Goal: Communication & Community: Share content

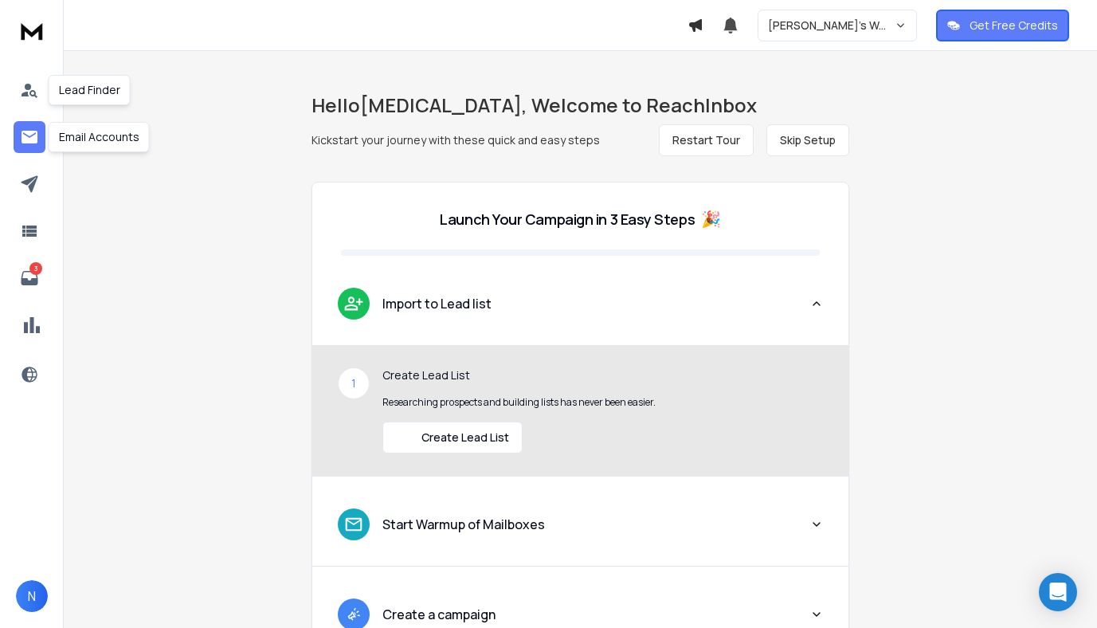
click at [29, 139] on icon at bounding box center [30, 137] width 16 height 13
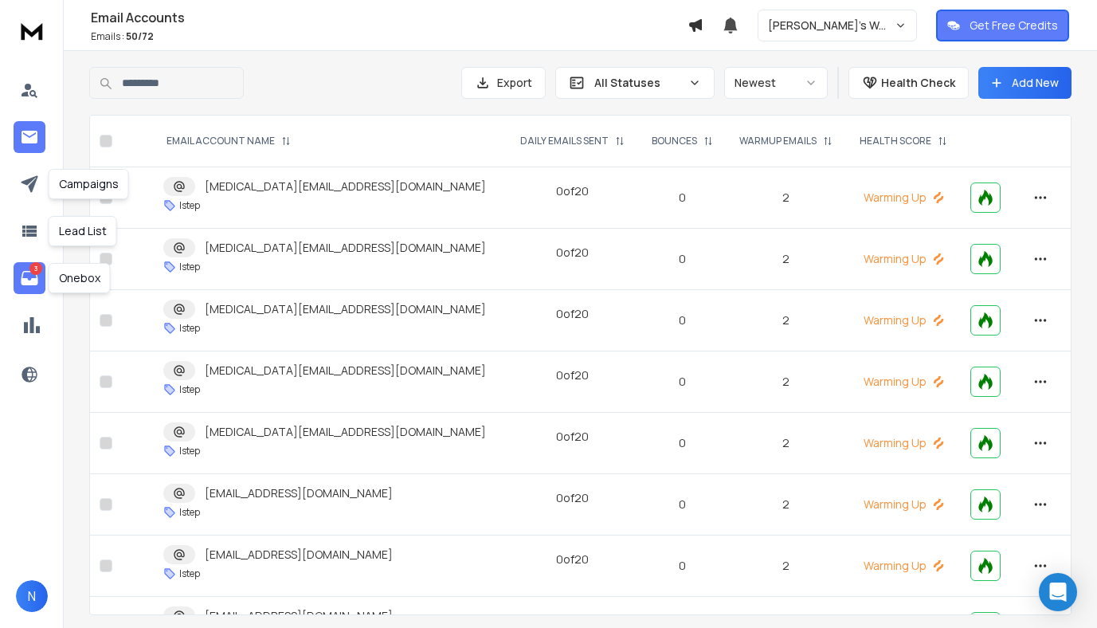
click at [29, 284] on icon at bounding box center [29, 278] width 17 height 14
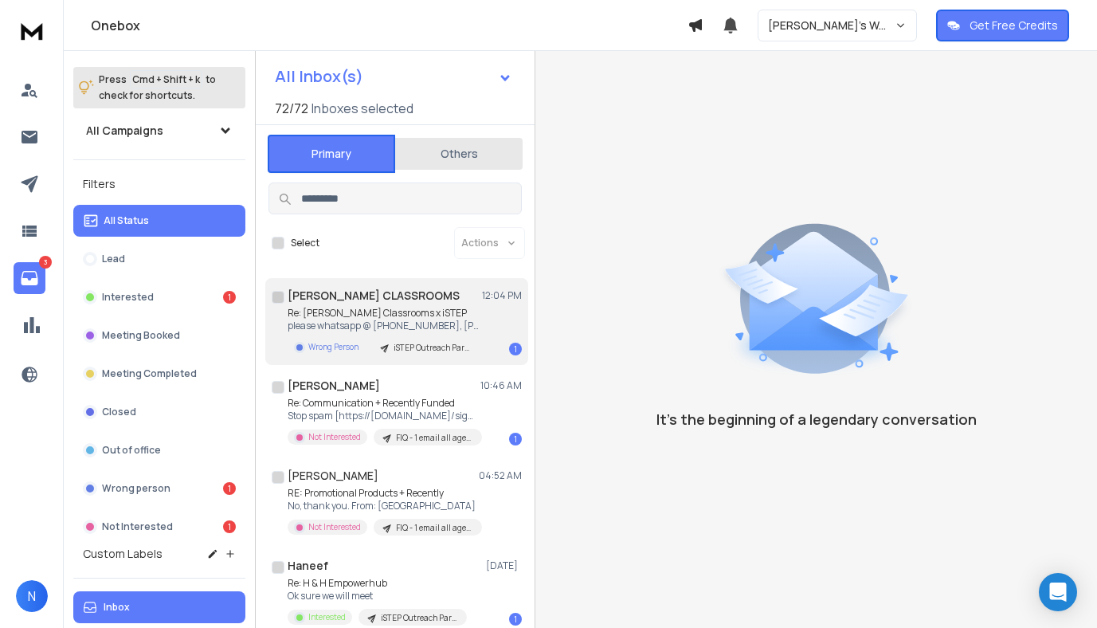
click at [351, 311] on p "Re: [PERSON_NAME] Classrooms x iSTEP" at bounding box center [383, 313] width 191 height 13
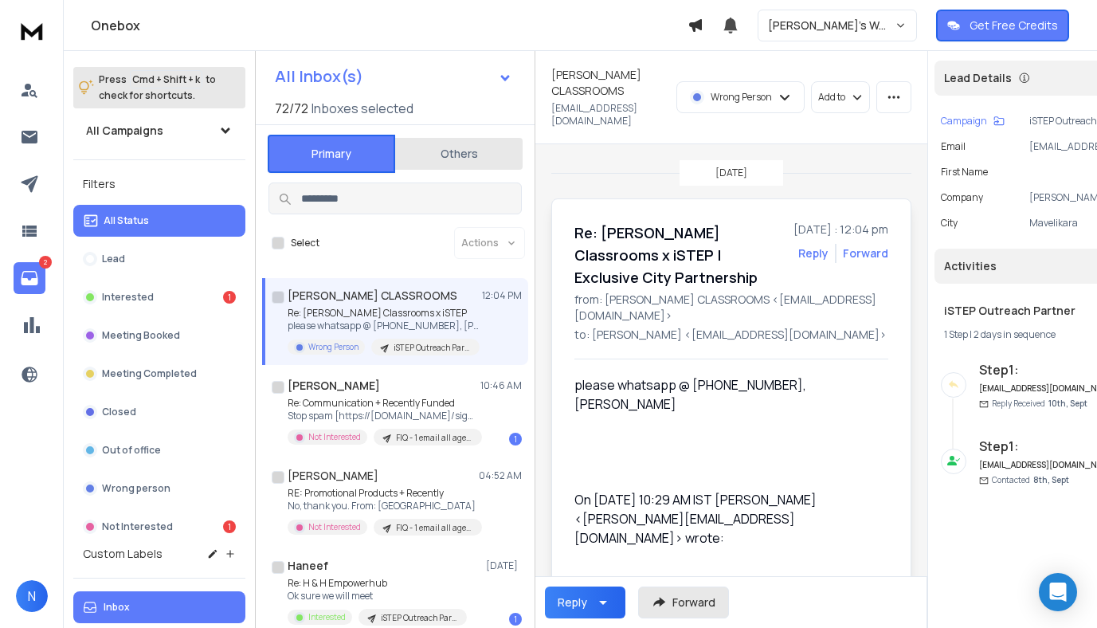
click at [692, 605] on button "Forward" at bounding box center [683, 602] width 91 height 32
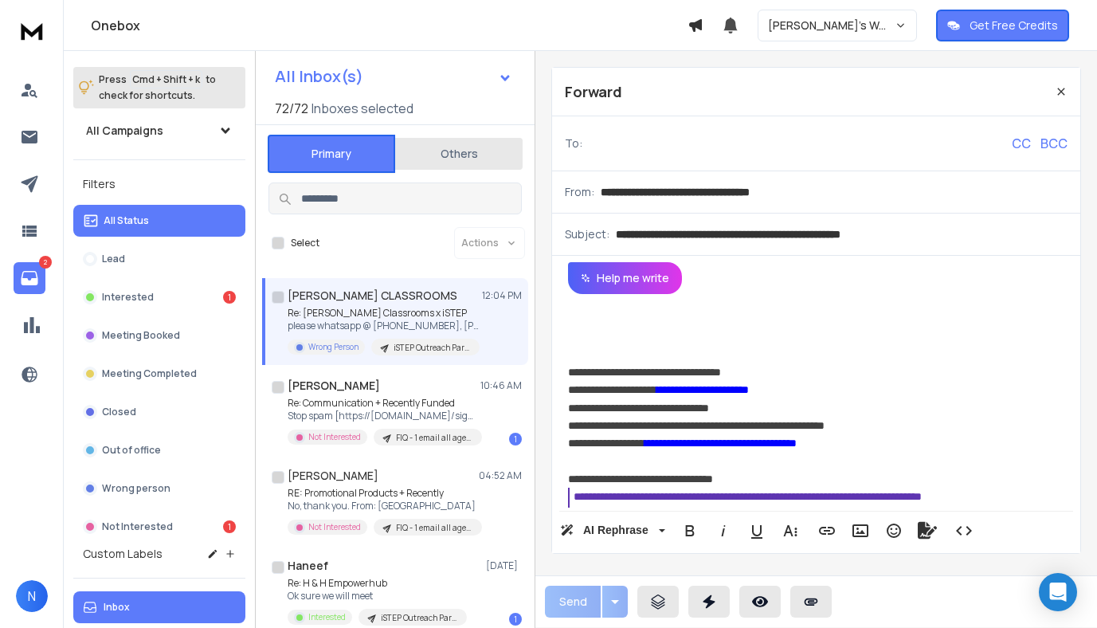
click at [660, 142] on input at bounding box center [645, 143] width 112 height 29
type input "**********"
click at [574, 606] on button "Send" at bounding box center [573, 602] width 56 height 32
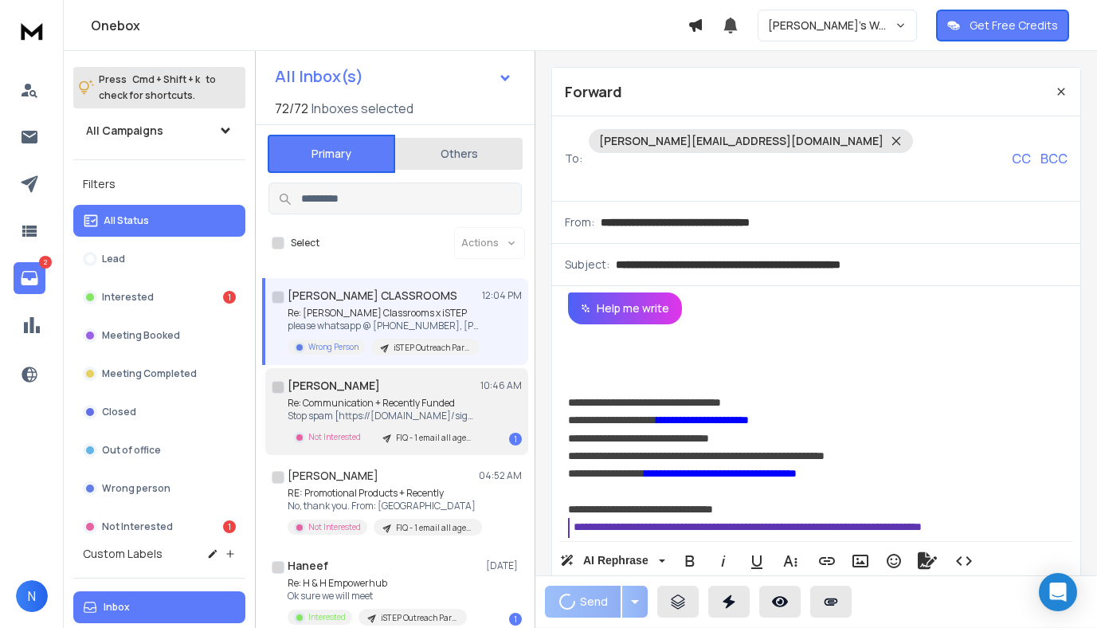
click at [402, 402] on p "Re: Communication + Recently Funded" at bounding box center [383, 403] width 191 height 13
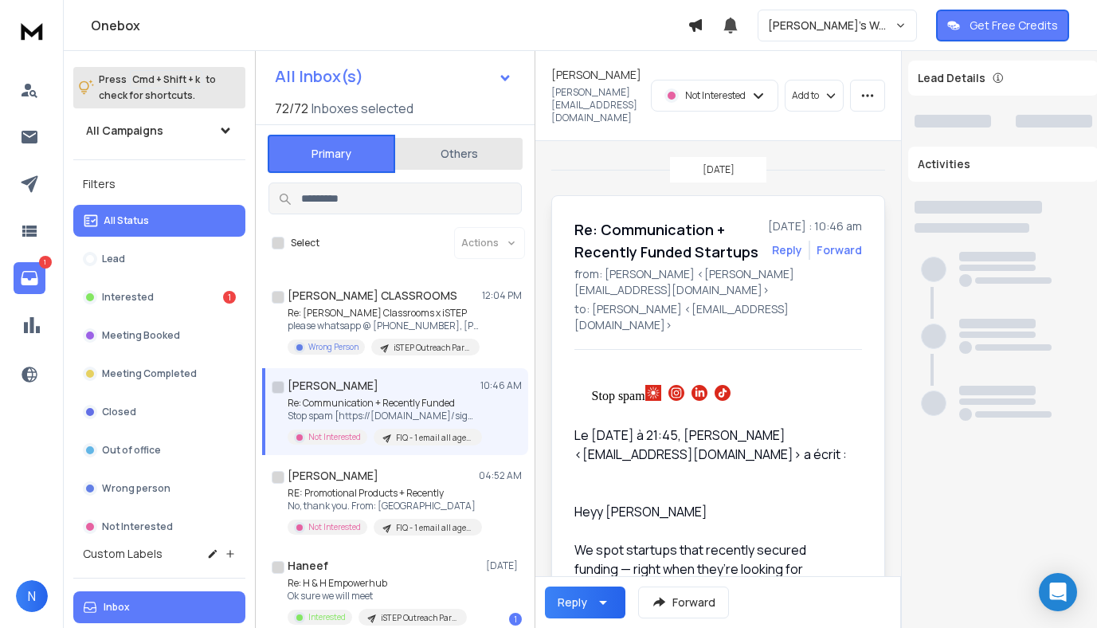
scroll to position [55, 0]
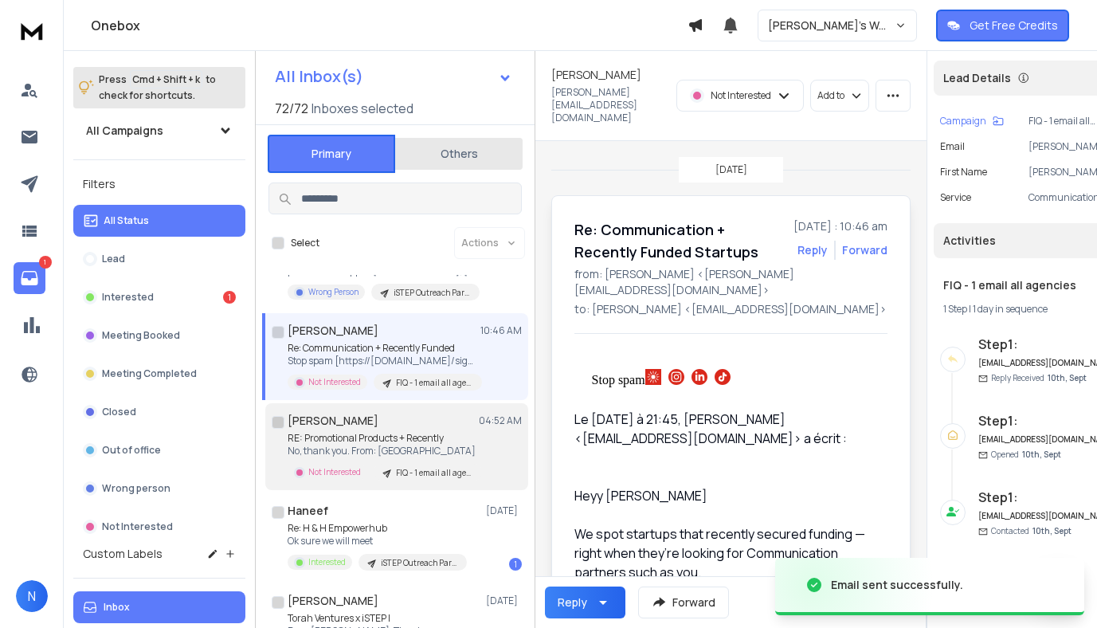
click at [394, 448] on p "No, thank you. From: [GEOGRAPHIC_DATA]" at bounding box center [383, 451] width 191 height 13
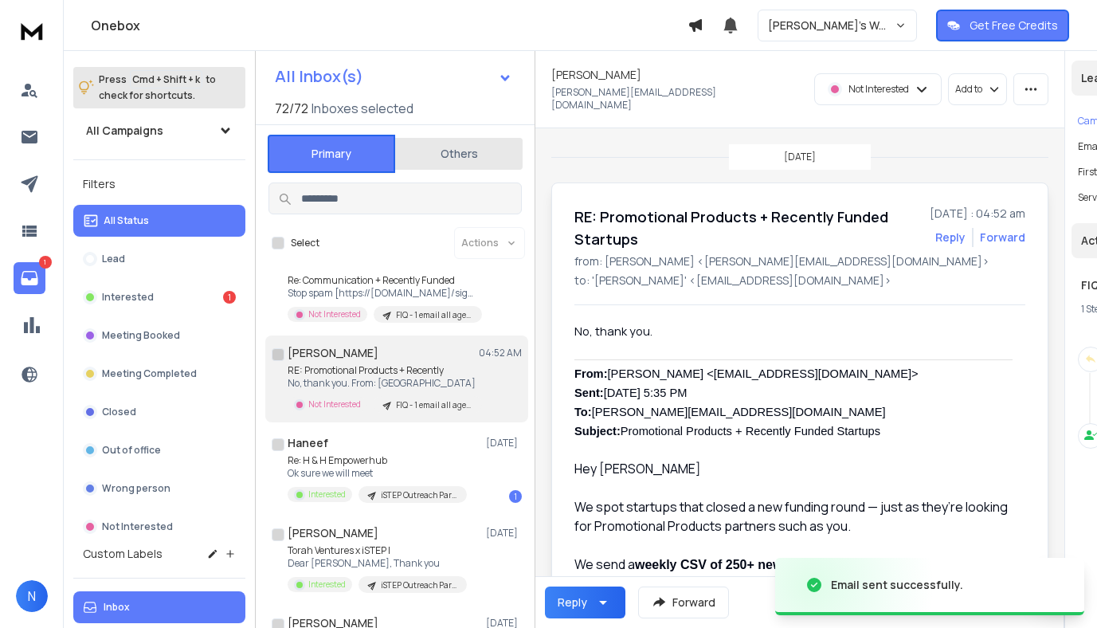
click at [394, 448] on div "Haneef [DATE]" at bounding box center [405, 443] width 234 height 16
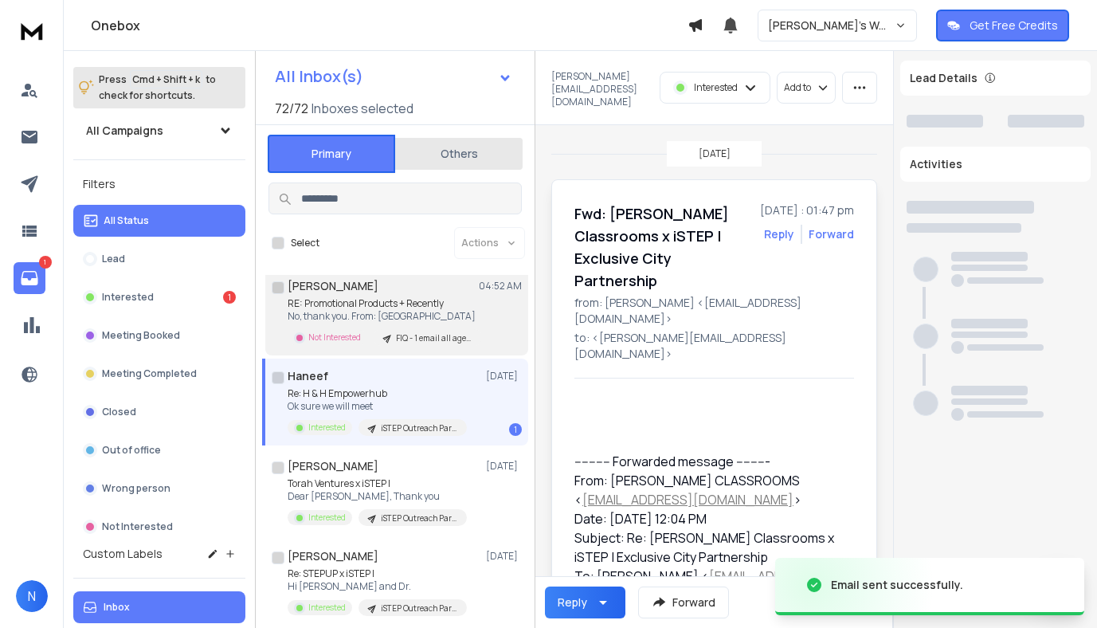
scroll to position [217, 0]
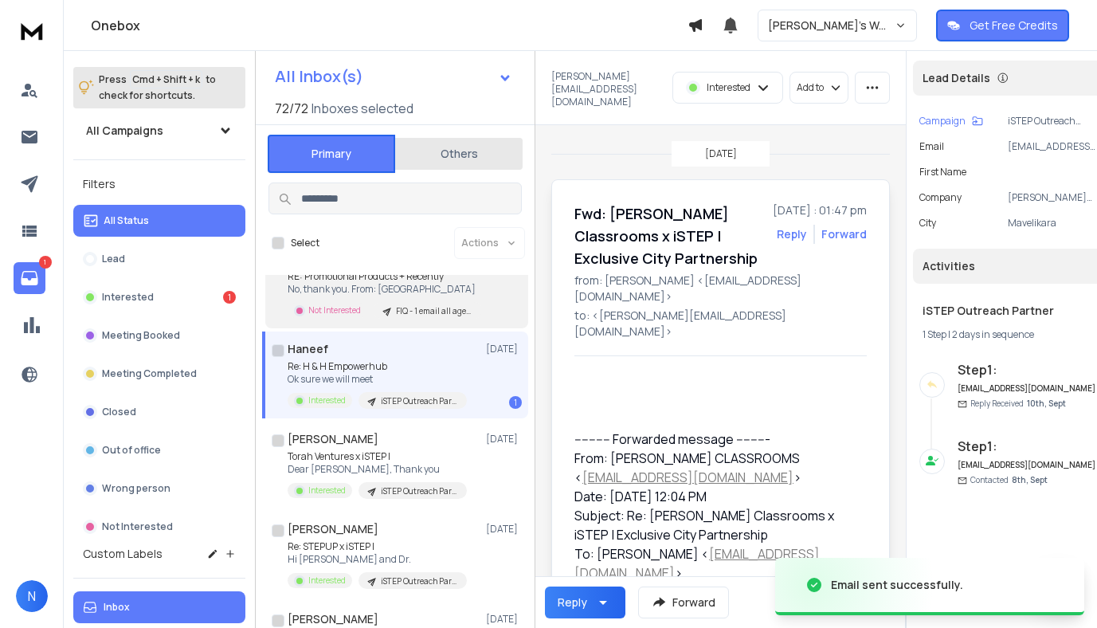
click at [394, 448] on div "[PERSON_NAME] [DATE] Torah Ventures x iSTEP | Dear [PERSON_NAME], Thank you Int…" at bounding box center [405, 465] width 234 height 68
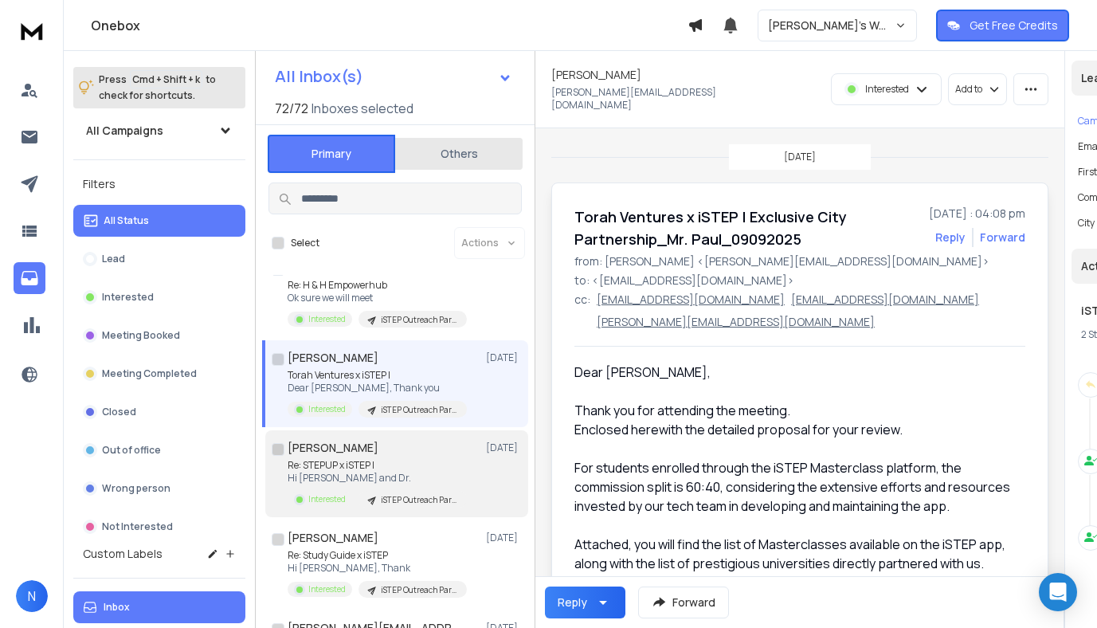
scroll to position [0, 0]
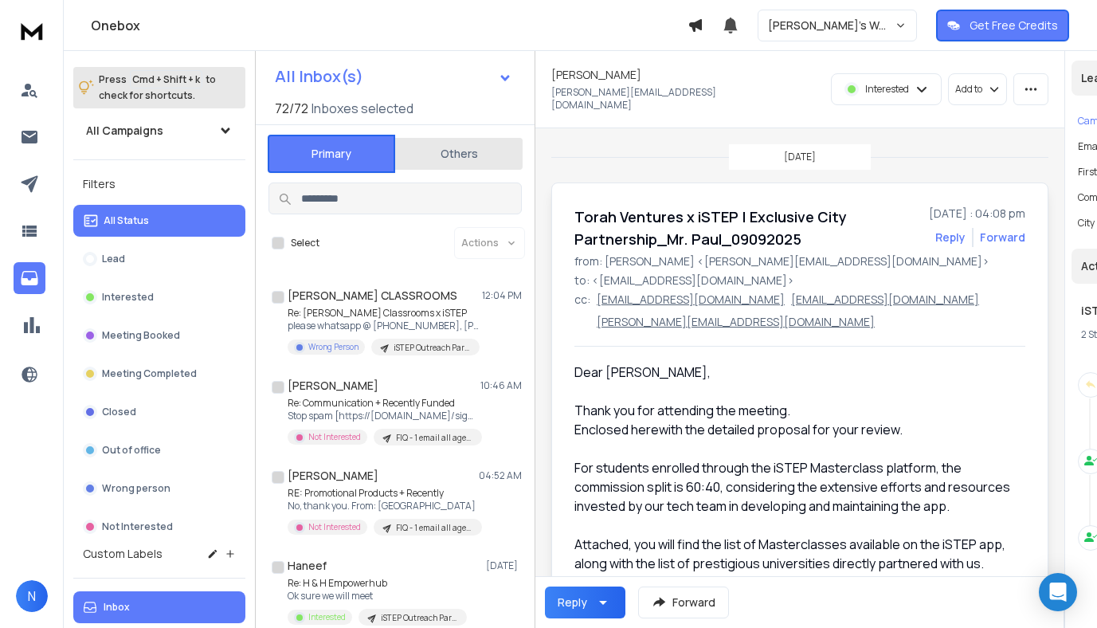
click at [464, 151] on button "Others" at bounding box center [458, 153] width 127 height 35
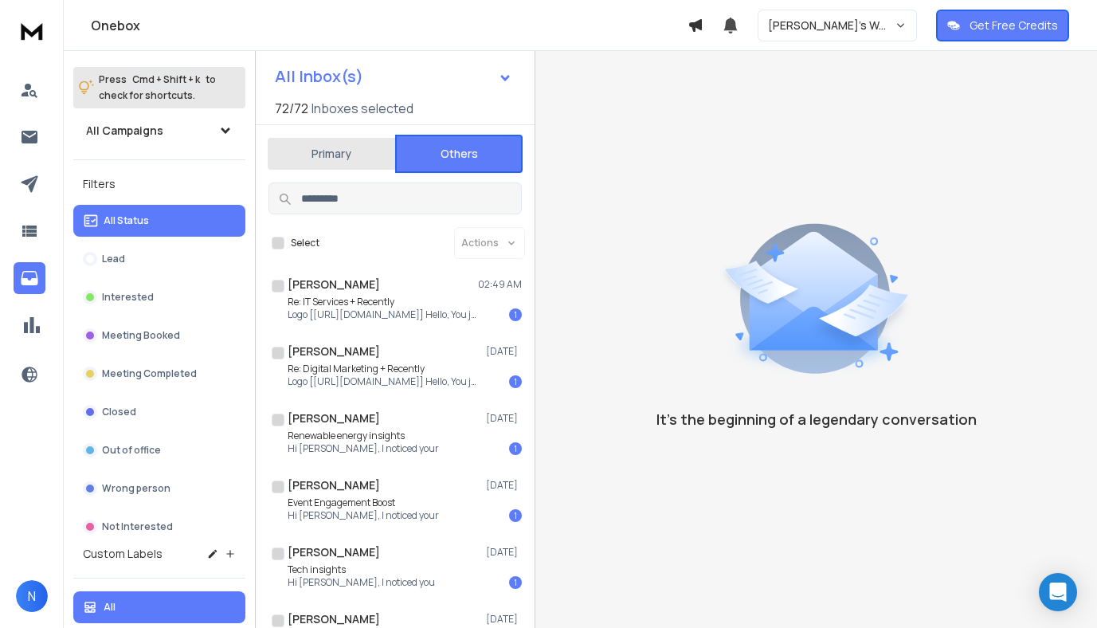
scroll to position [436, 0]
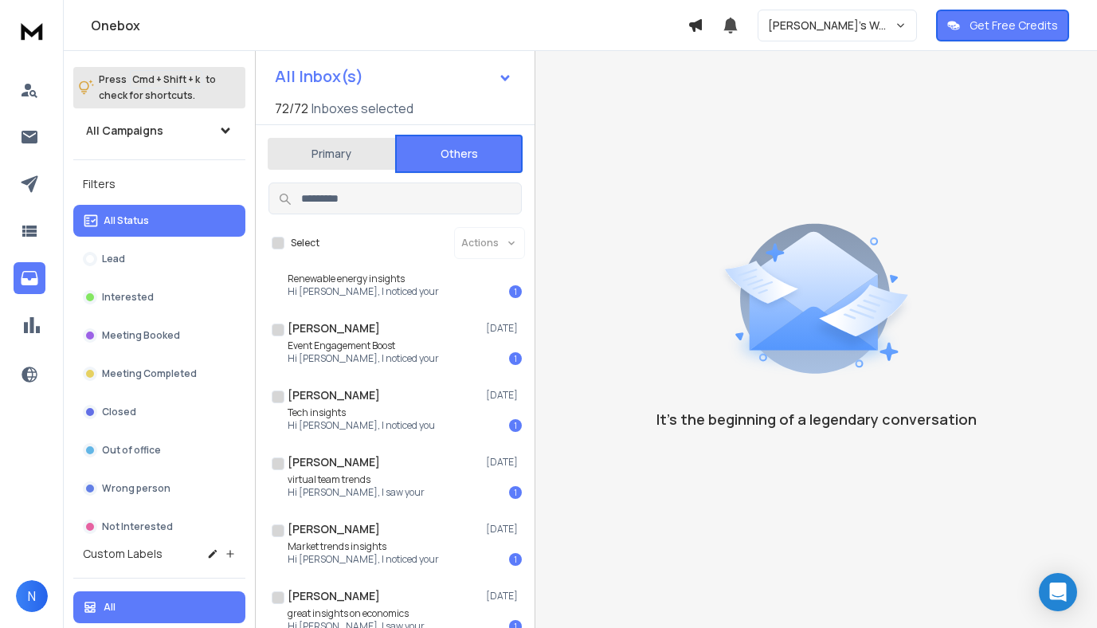
click at [343, 173] on div "Primary Others Select Actions [PERSON_NAME] 07:41 AM Re: Video Production + Rec…" at bounding box center [395, 439] width 279 height 602
click at [349, 151] on button "Primary" at bounding box center [331, 153] width 127 height 35
